Goal: Task Accomplishment & Management: Manage account settings

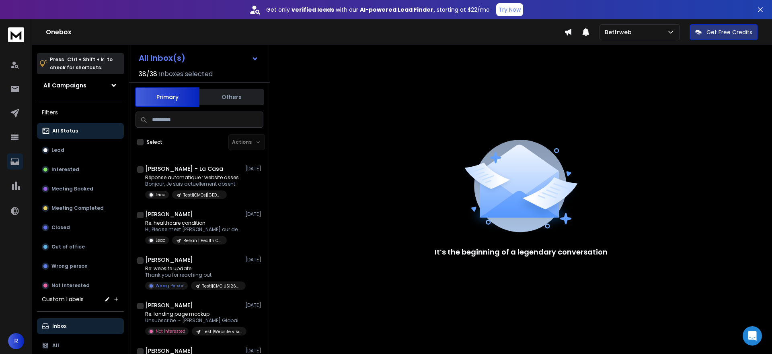
click at [685, 138] on div "It’s the beginning of a legendary conversation" at bounding box center [521, 195] width 502 height 300
click at [642, 31] on div "Bettrweb" at bounding box center [640, 32] width 70 height 8
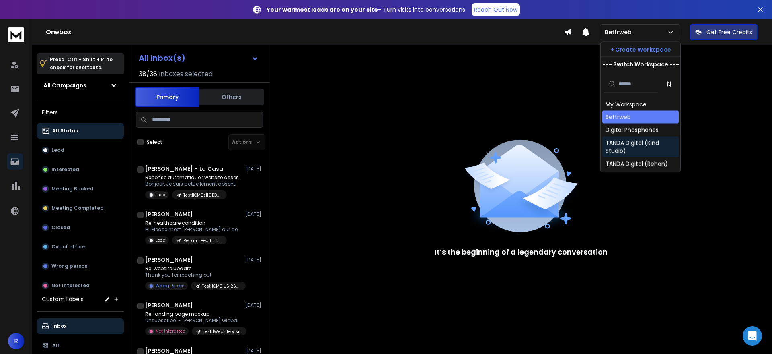
click at [641, 151] on div "TANDA Digital (Kind Studio)" at bounding box center [641, 147] width 70 height 16
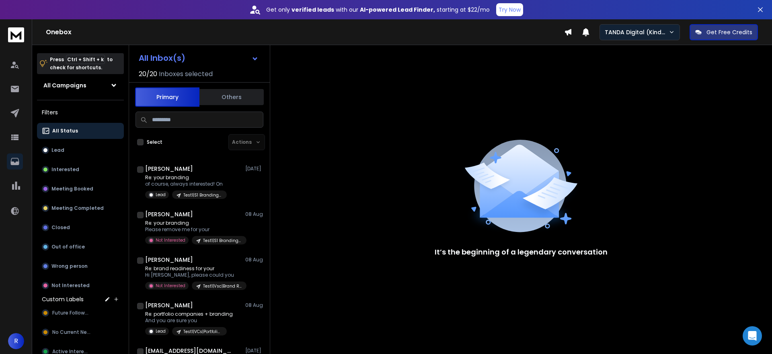
click at [640, 31] on p "TANDA Digital (Kind Studio)" at bounding box center [637, 32] width 64 height 8
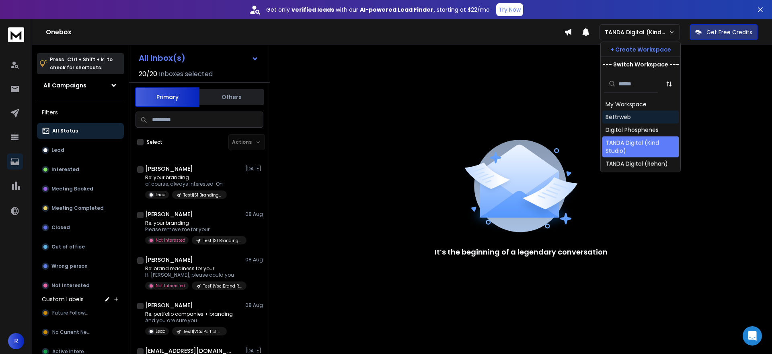
click at [639, 119] on div "Bettrweb" at bounding box center [641, 117] width 76 height 13
